Goal: Task Accomplishment & Management: Manage account settings

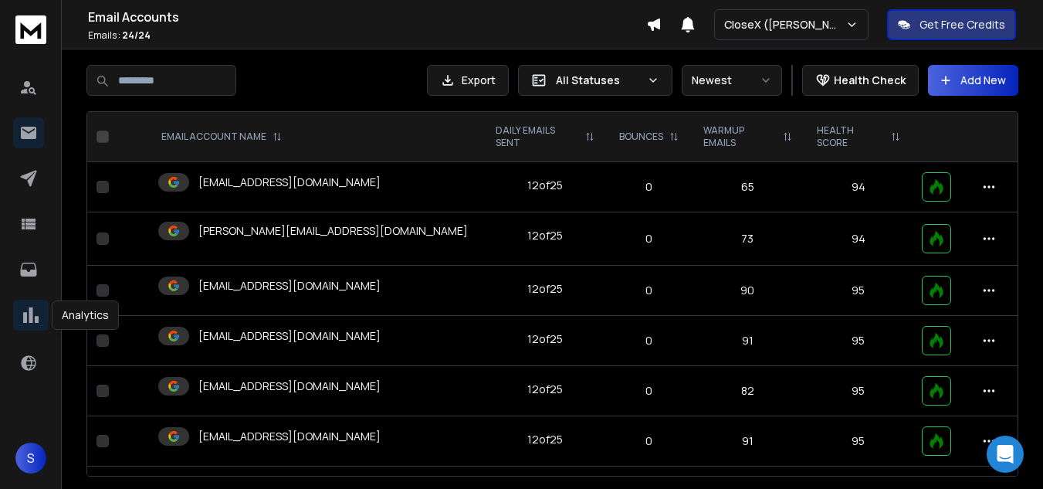
click at [31, 316] on icon at bounding box center [30, 314] width 15 height 15
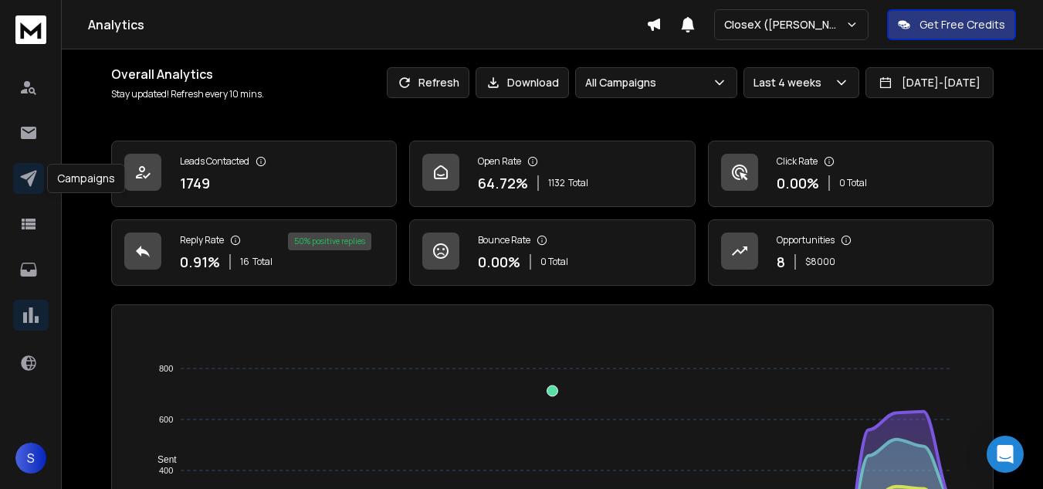
click at [36, 176] on icon at bounding box center [28, 178] width 19 height 19
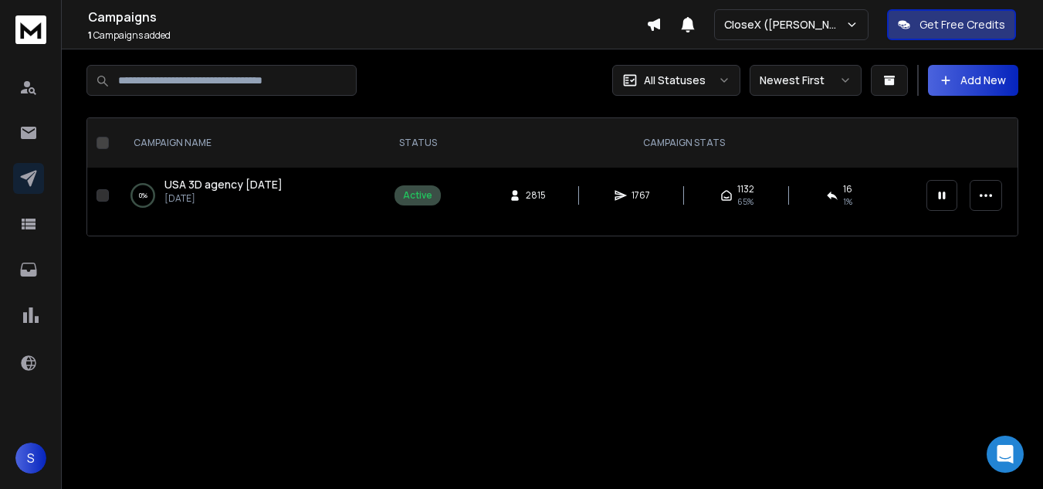
click at [270, 198] on p "6 days ago" at bounding box center [223, 198] width 118 height 12
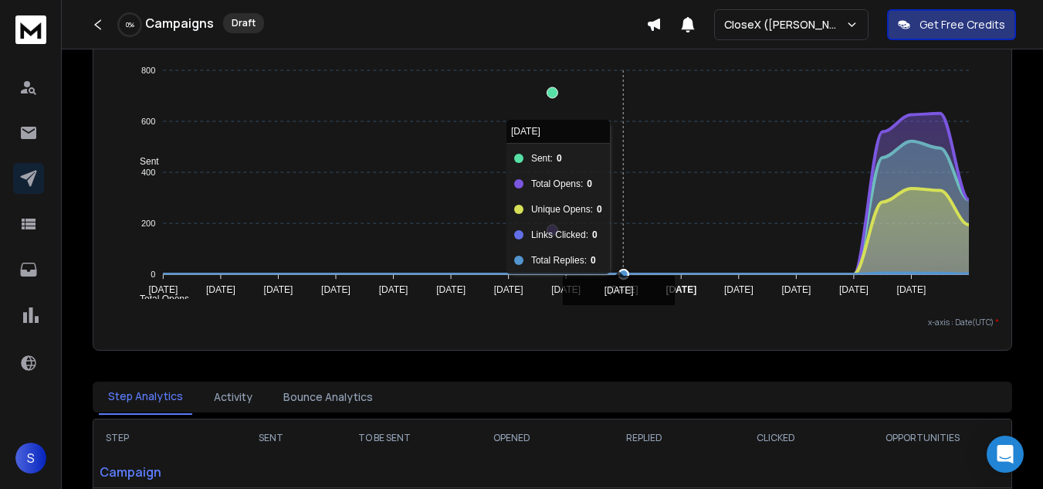
scroll to position [66, 0]
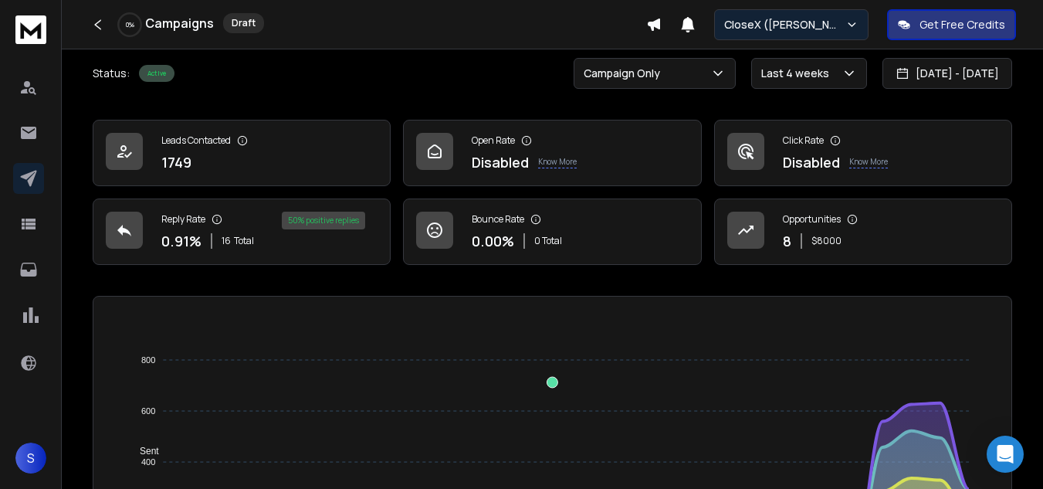
click at [799, 31] on p "CloseX (Safiq)" at bounding box center [784, 24] width 121 height 15
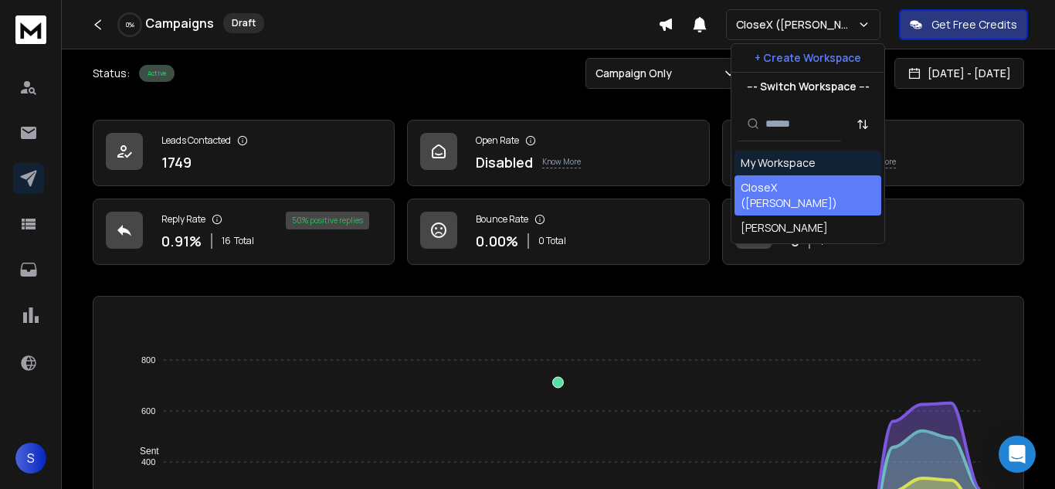
click at [789, 160] on div "My Workspace" at bounding box center [778, 162] width 75 height 15
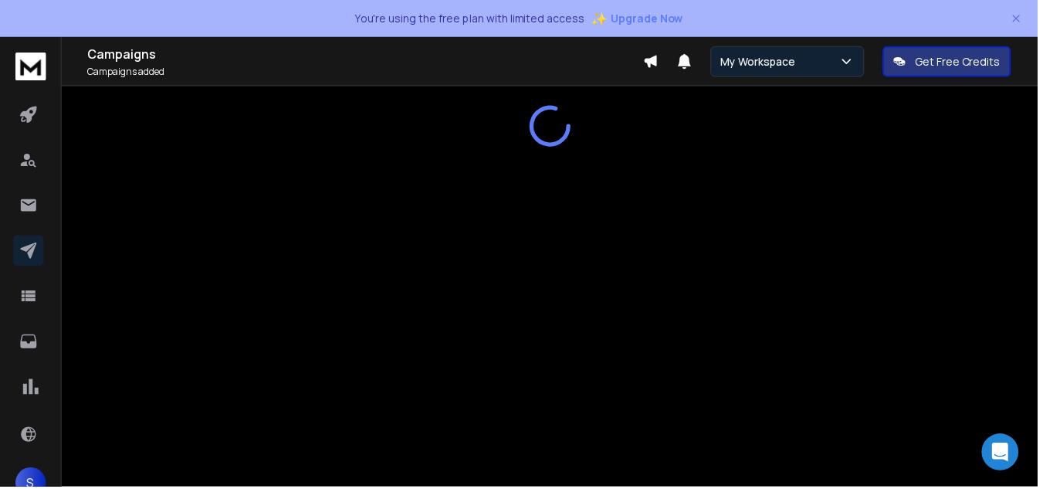
click at [824, 62] on div "My Workspace" at bounding box center [791, 61] width 134 height 15
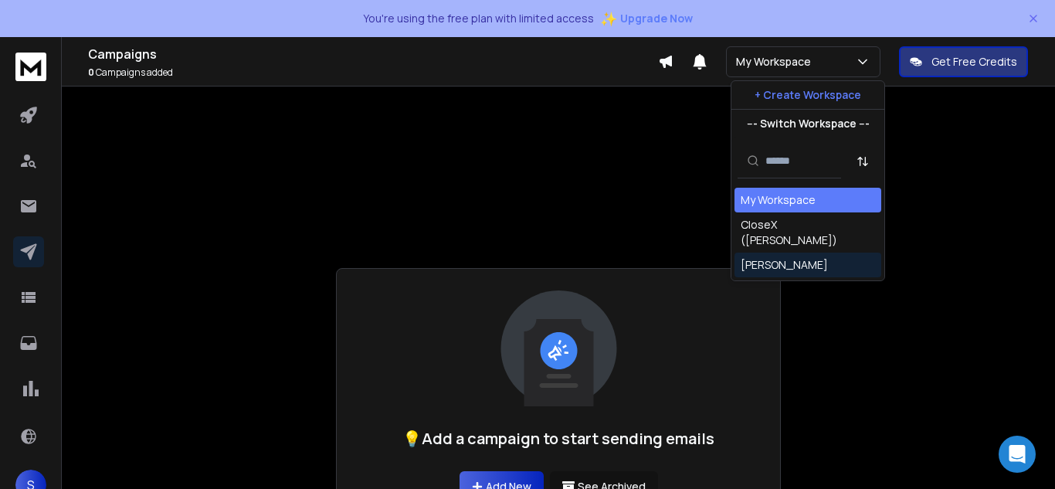
click at [784, 253] on div "[PERSON_NAME]" at bounding box center [807, 265] width 147 height 25
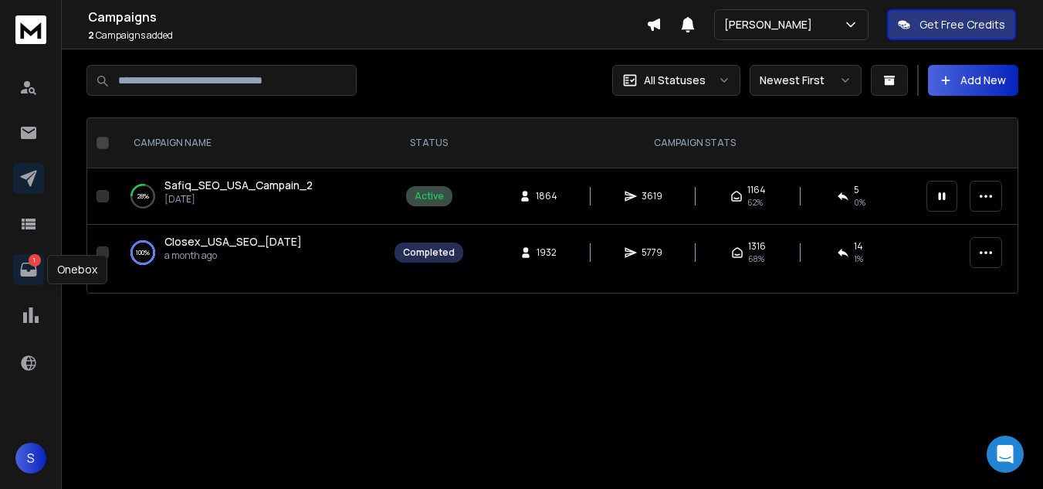
click at [34, 266] on p "1" at bounding box center [35, 260] width 12 height 12
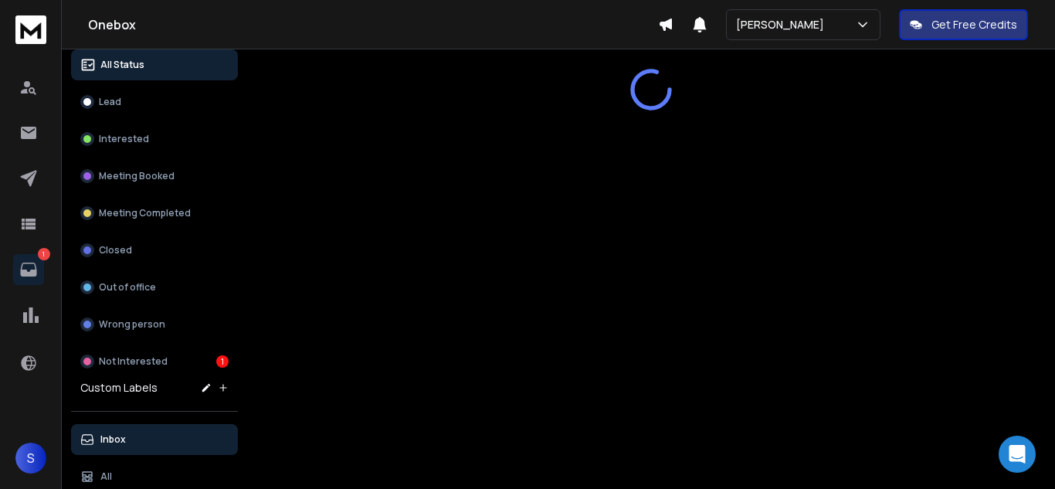
scroll to position [154, 0]
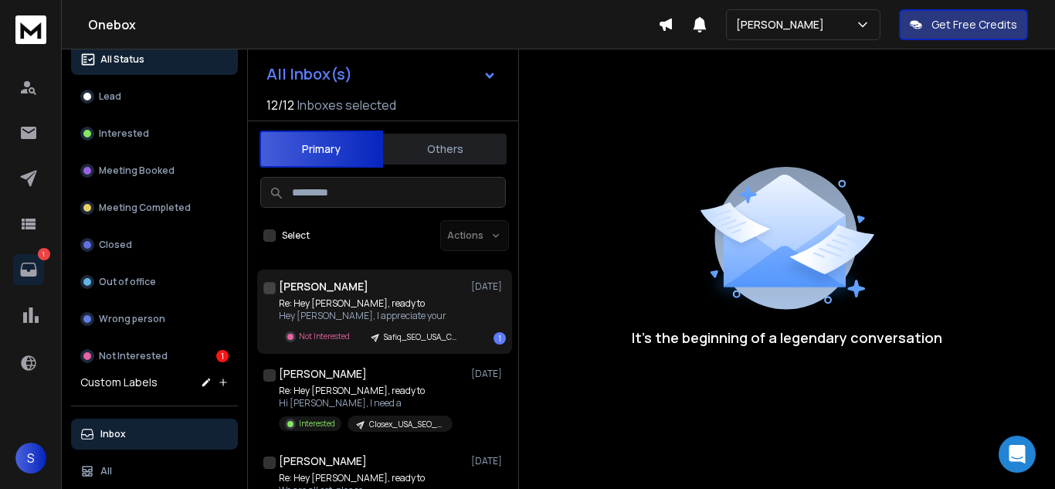
click at [395, 301] on p "Re: Hey [PERSON_NAME], ready to" at bounding box center [371, 303] width 185 height 12
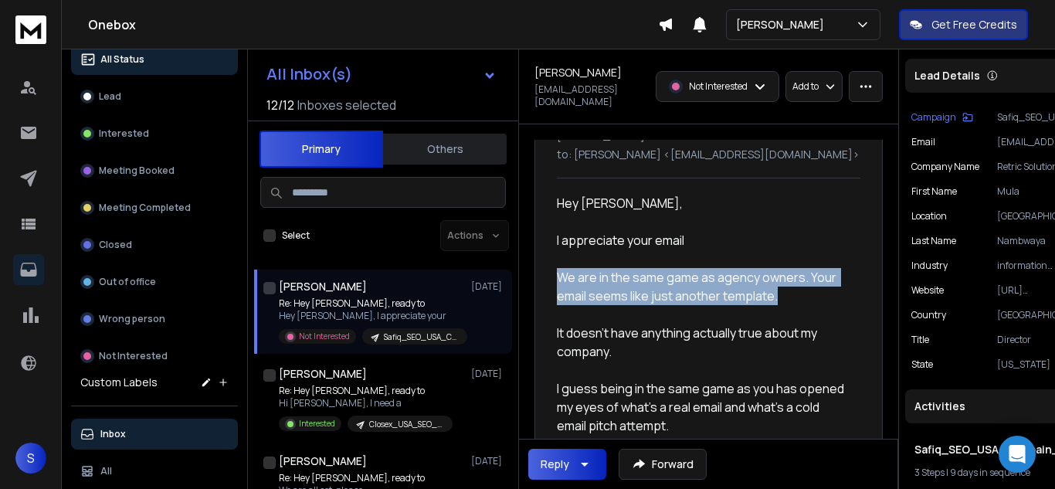
drag, startPoint x: 757, startPoint y: 265, endPoint x: 557, endPoint y: 252, distance: 200.5
click at [557, 268] on div "We are in the same game as agency owners. Your email seems like just another te…" at bounding box center [702, 286] width 291 height 37
click at [547, 219] on div at bounding box center [547, 219] width 0 height 0
click at [661, 268] on div "We are in the same game as agency owners. Your email seems like just another te…" at bounding box center [702, 286] width 291 height 37
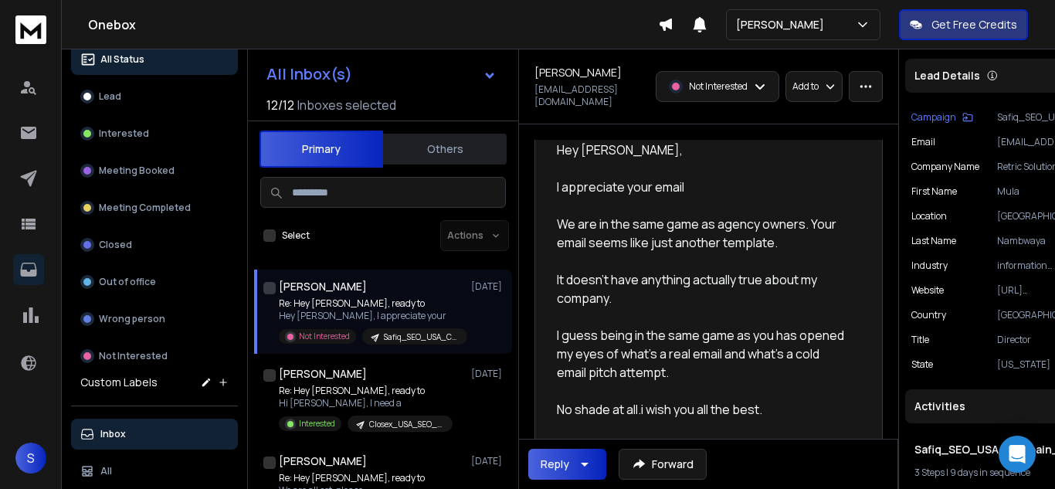
scroll to position [232, 0]
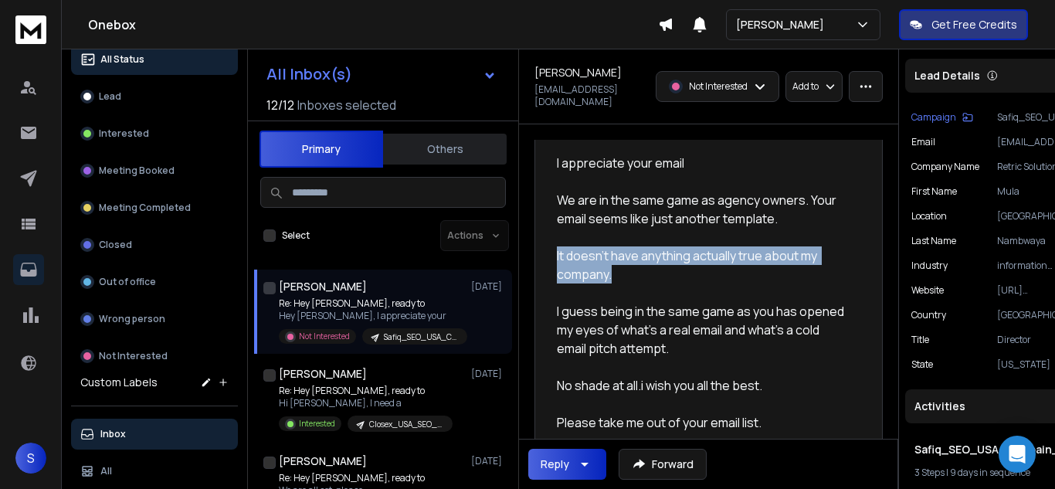
drag, startPoint x: 632, startPoint y: 250, endPoint x: 557, endPoint y: 233, distance: 76.8
click at [557, 246] on div "It doesn’t have anything actually true about my company." at bounding box center [702, 264] width 291 height 37
click at [547, 198] on div at bounding box center [547, 198] width 0 height 0
click at [646, 246] on div "It doesn’t have anything actually true about my company." at bounding box center [702, 264] width 291 height 37
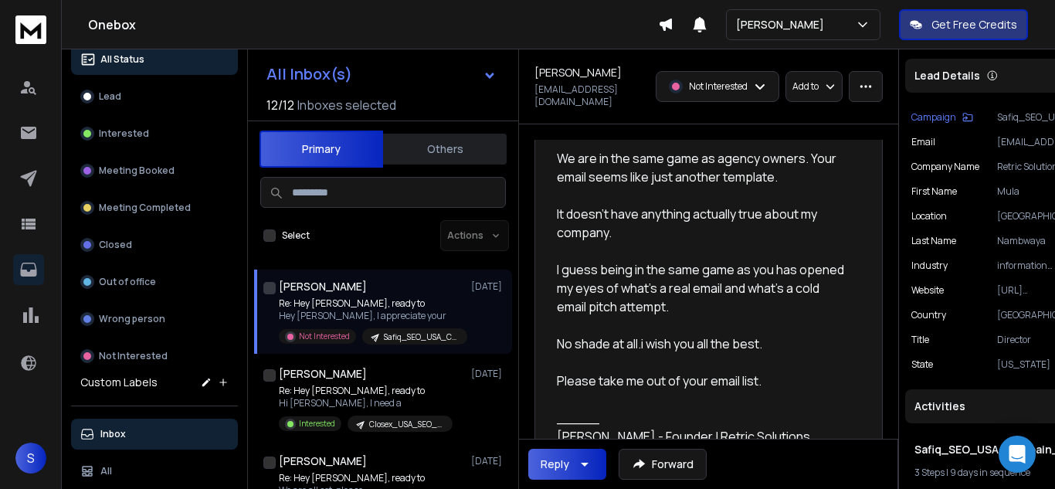
scroll to position [309, 0]
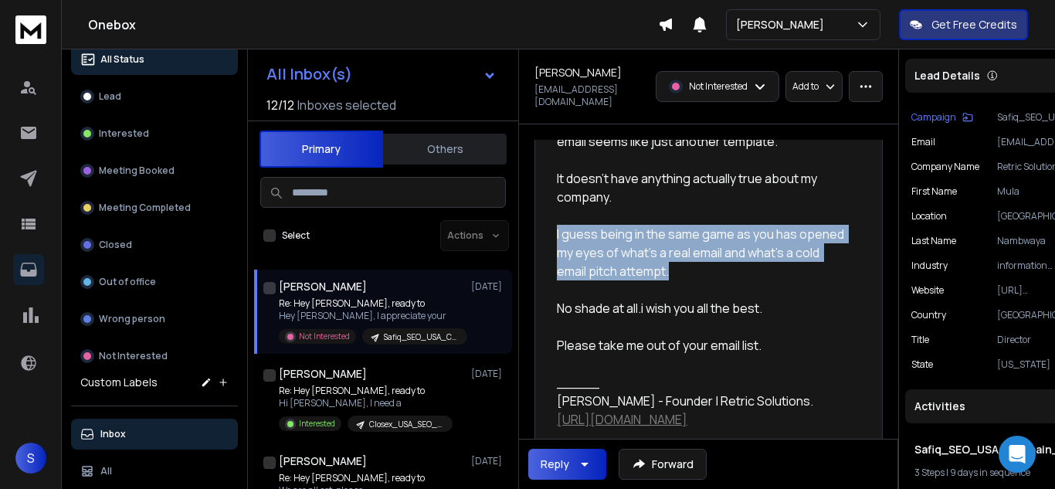
drag, startPoint x: 620, startPoint y: 249, endPoint x: 558, endPoint y: 207, distance: 75.2
click at [558, 225] on div "I guess being in the same game as you has opened my eyes of what’s a real email…" at bounding box center [702, 253] width 291 height 56
click at [548, 176] on div at bounding box center [548, 176] width 0 height 0
click at [646, 225] on div "I guess being in the same game as you has opened my eyes of what’s a real email…" at bounding box center [702, 253] width 291 height 56
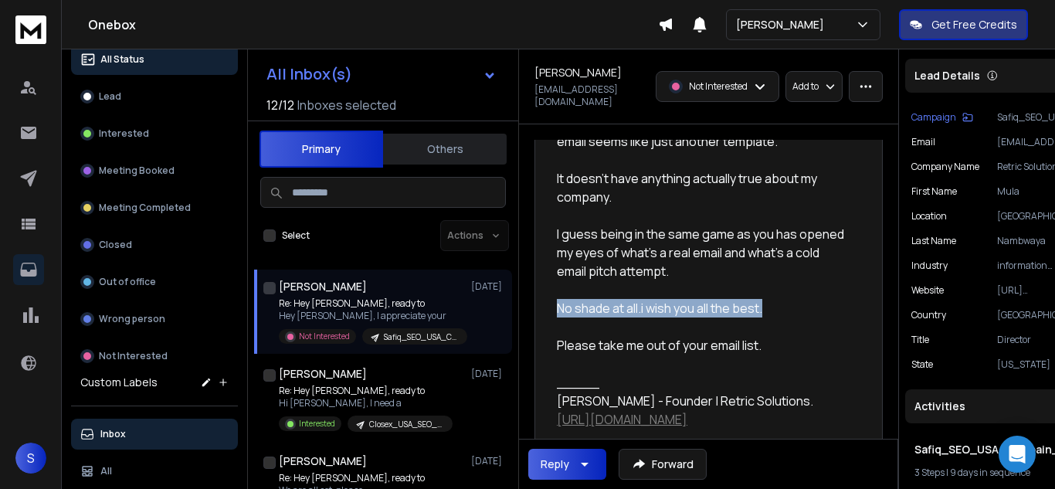
drag, startPoint x: 786, startPoint y: 281, endPoint x: 544, endPoint y: 279, distance: 242.5
click at [534, 250] on div at bounding box center [534, 250] width 0 height 0
click at [683, 299] on div "No shade at all.i wish you all the best." at bounding box center [702, 308] width 291 height 19
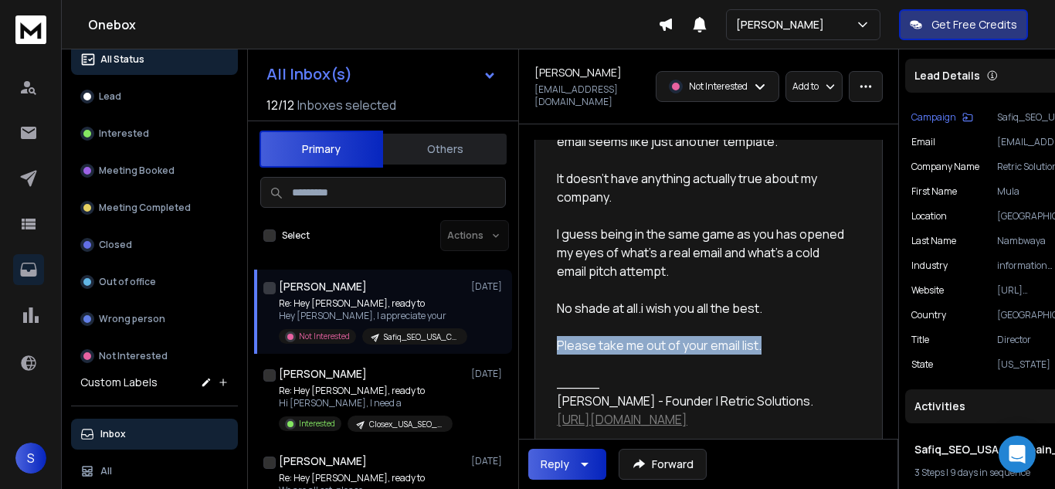
drag, startPoint x: 789, startPoint y: 317, endPoint x: 556, endPoint y: 317, distance: 233.2
click at [546, 287] on div at bounding box center [546, 287] width 0 height 0
click at [633, 336] on div "Please take me out of your email list. _____ [PERSON_NAME] - Founder | Retric S…" at bounding box center [702, 382] width 291 height 93
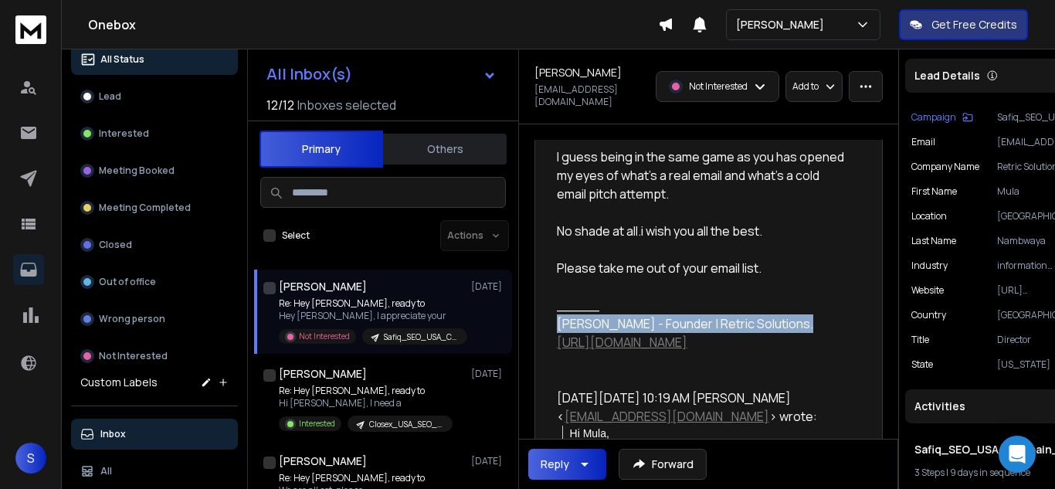
drag, startPoint x: 819, startPoint y: 299, endPoint x: 526, endPoint y: 293, distance: 293.5
click at [516, 266] on div at bounding box center [516, 266] width 0 height 0
click at [712, 296] on div "_____ [PERSON_NAME] - Founder | Retric Solutions. [URL][DOMAIN_NAME]" at bounding box center [702, 324] width 291 height 56
drag, startPoint x: 805, startPoint y: 296, endPoint x: 711, endPoint y: 295, distance: 93.5
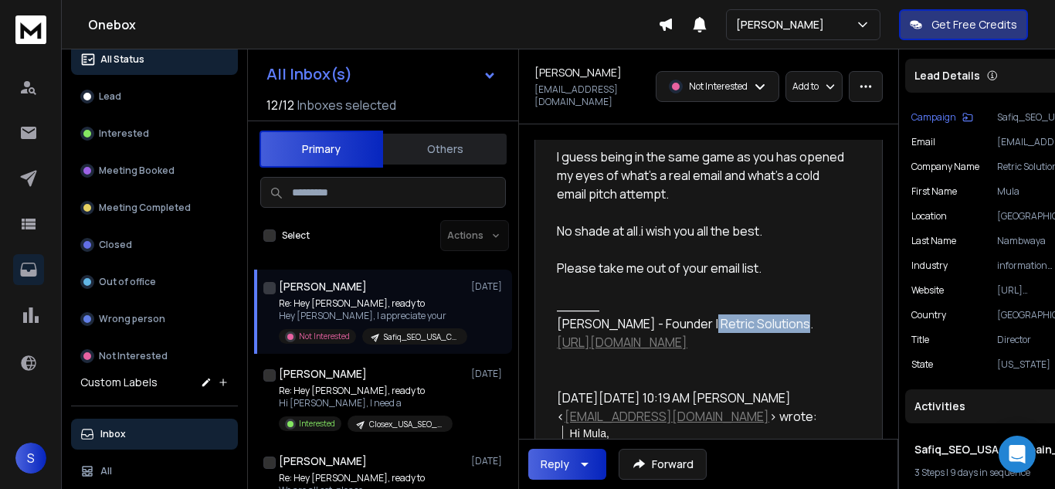
click at [711, 296] on div "_____ [PERSON_NAME] - Founder | Retric Solutions. [URL][DOMAIN_NAME]" at bounding box center [702, 324] width 291 height 56
copy div "Retric Solutions"
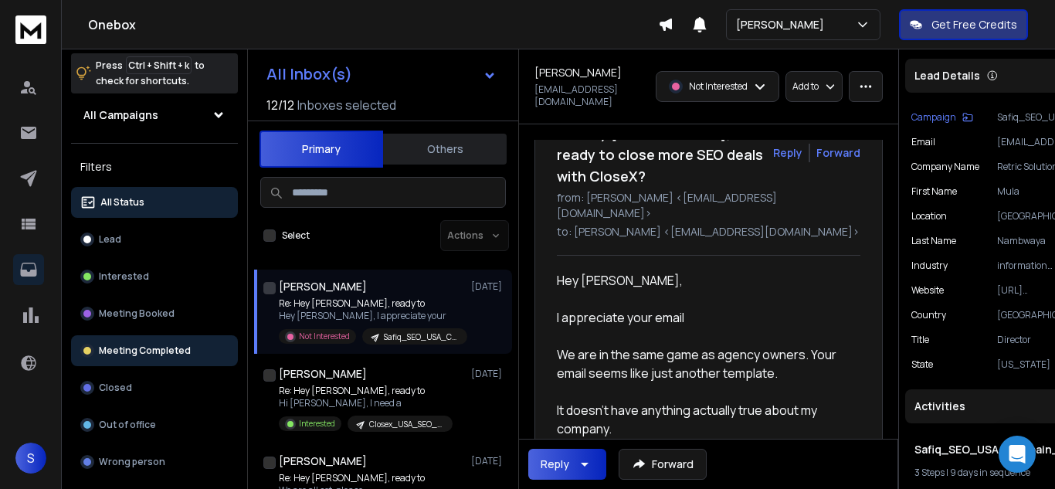
scroll to position [0, 0]
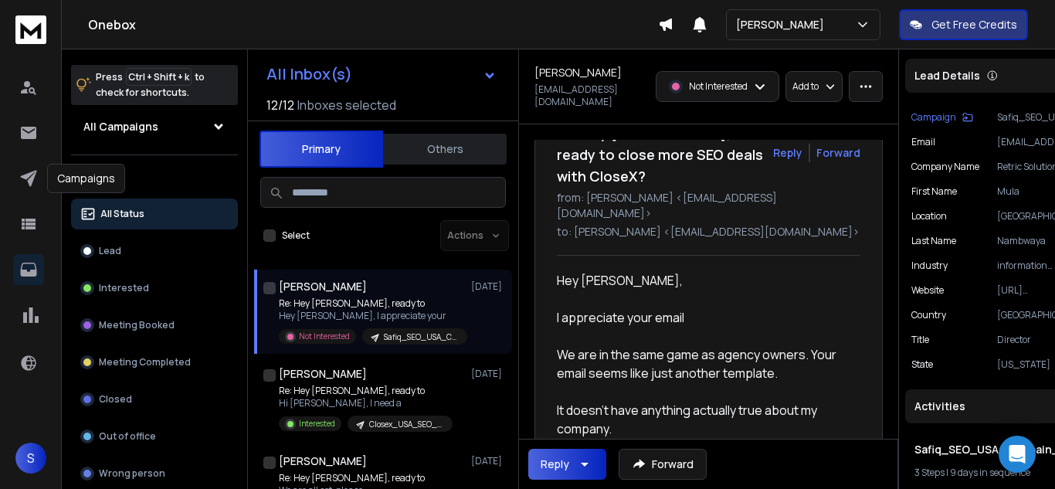
click at [10, 161] on div "S" at bounding box center [31, 244] width 62 height 489
click at [38, 178] on link at bounding box center [28, 178] width 31 height 31
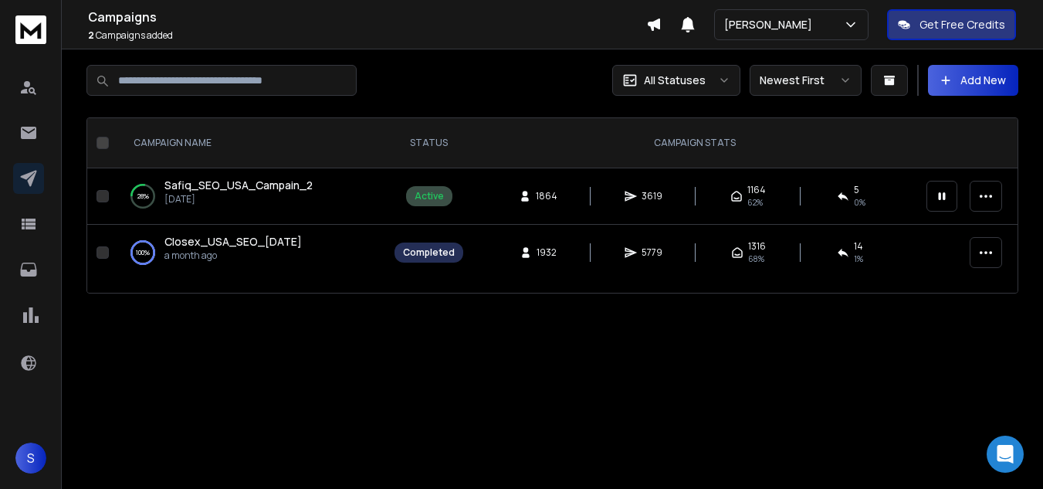
click at [327, 194] on div "28 % Safiq_SEO_USA_Campain_2 [DATE]" at bounding box center [250, 196] width 239 height 37
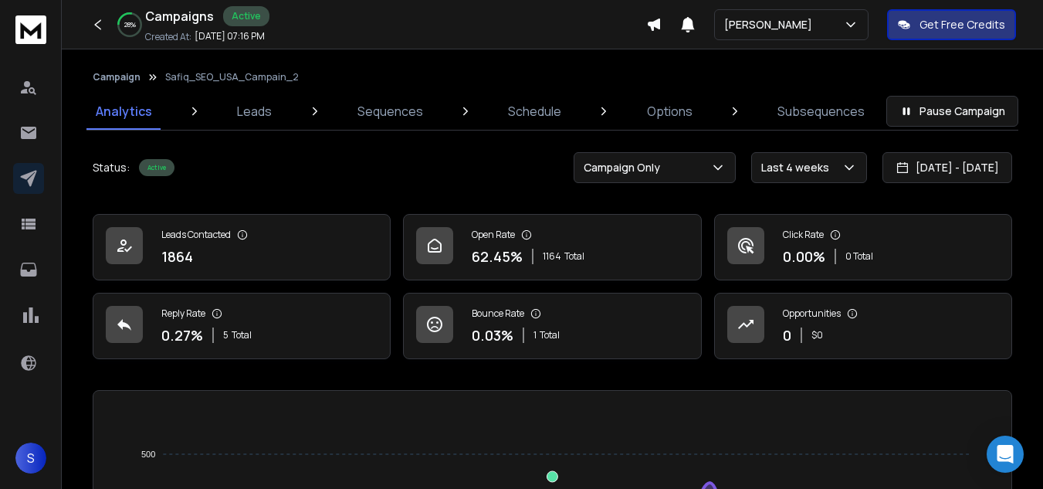
click at [266, 332] on link "Reply Rate 0.27 % 5 Total" at bounding box center [242, 326] width 298 height 66
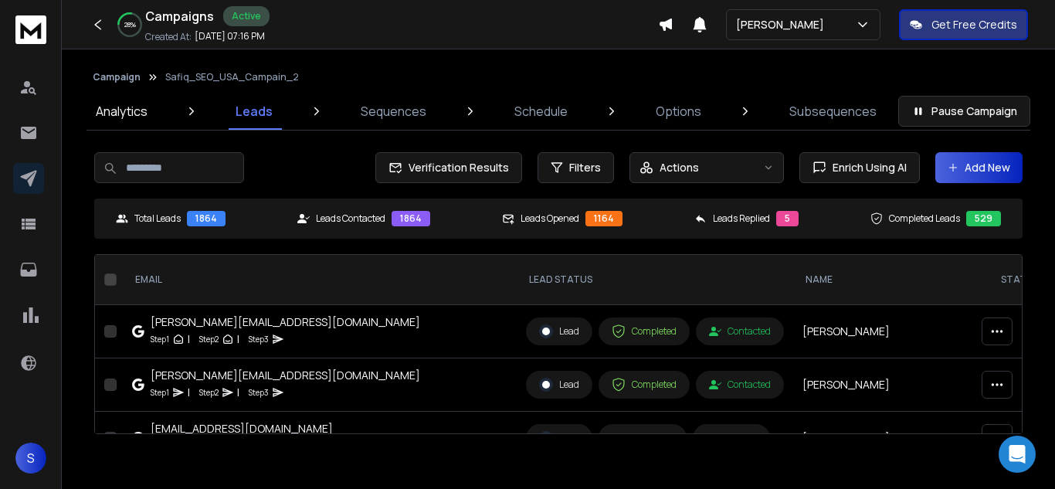
click at [129, 110] on p "Analytics" at bounding box center [122, 111] width 52 height 19
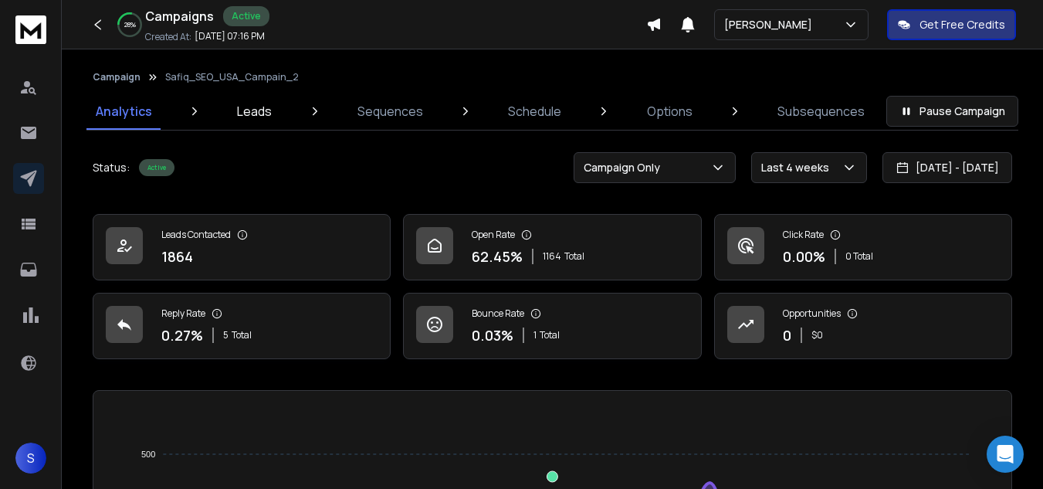
click at [256, 108] on p "Leads" at bounding box center [254, 111] width 35 height 19
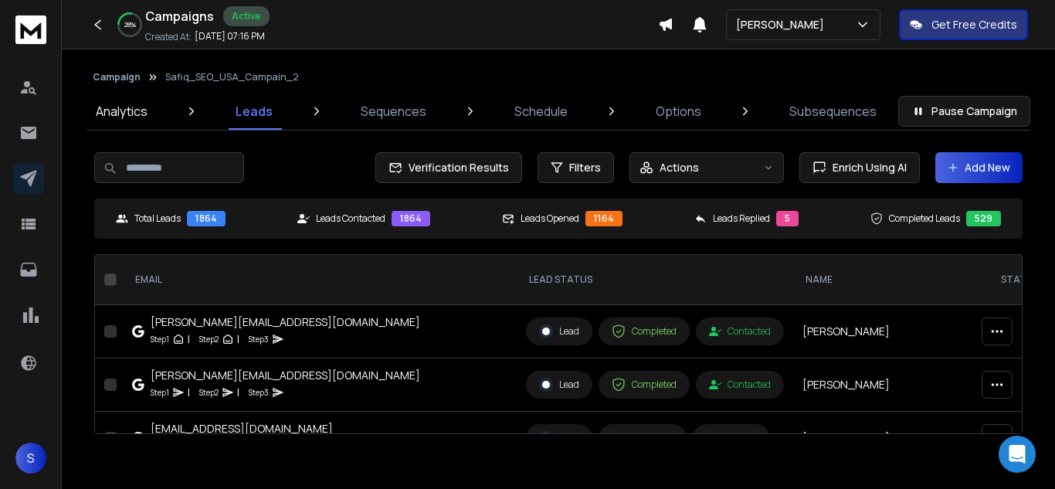
click at [142, 110] on p "Analytics" at bounding box center [122, 111] width 52 height 19
